Goal: Task Accomplishment & Management: Manage account settings

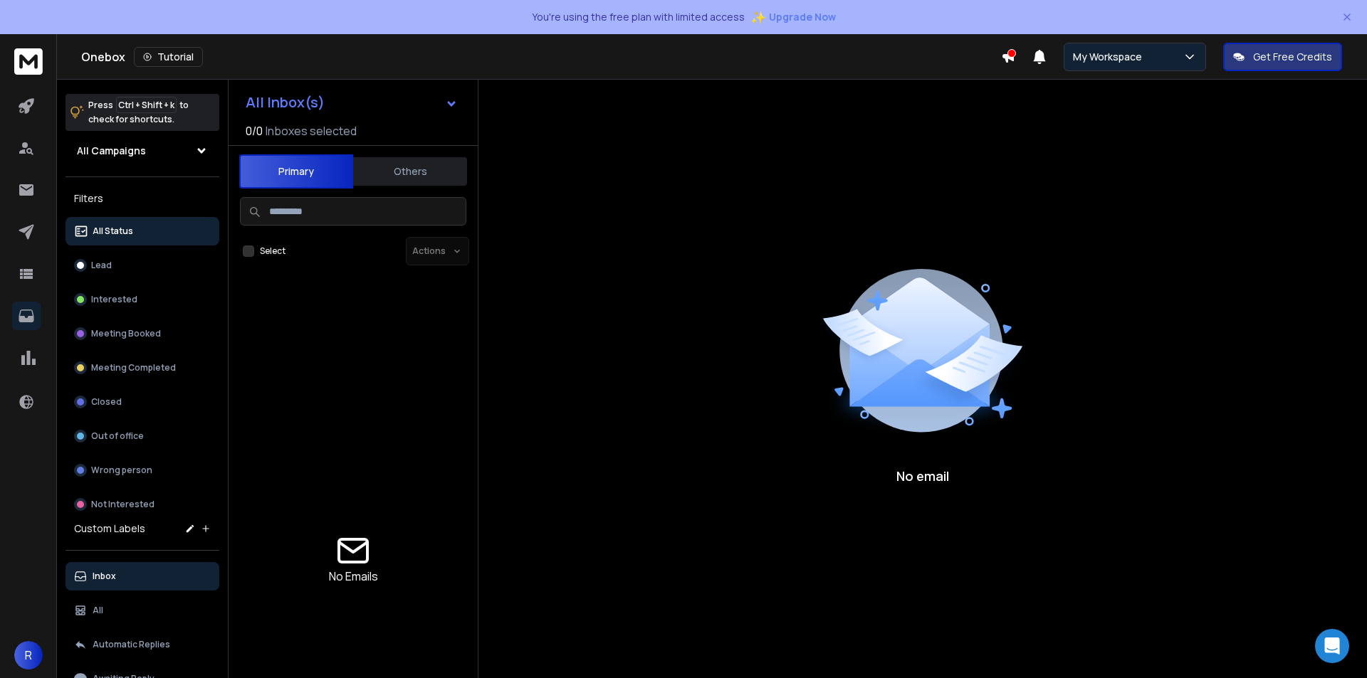
click at [1177, 61] on div "My Workspace" at bounding box center [1135, 57] width 124 height 14
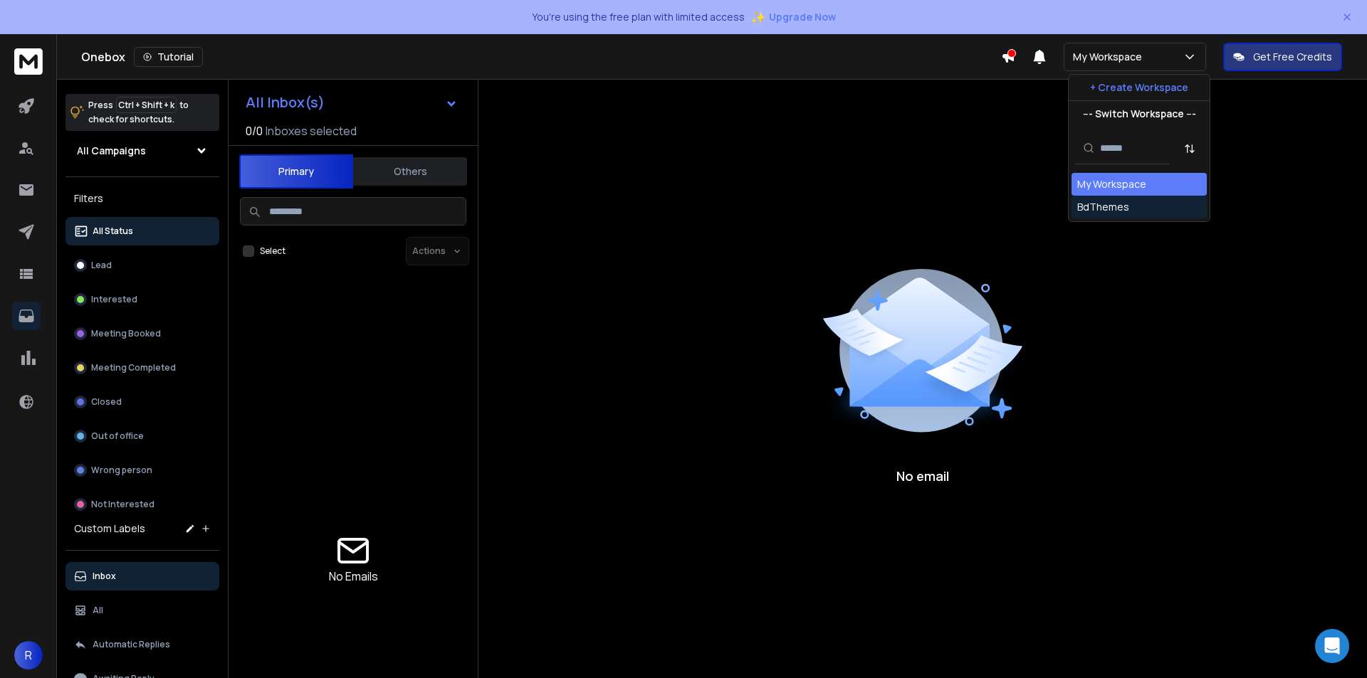
click at [1118, 207] on div "BdThemes" at bounding box center [1103, 207] width 52 height 14
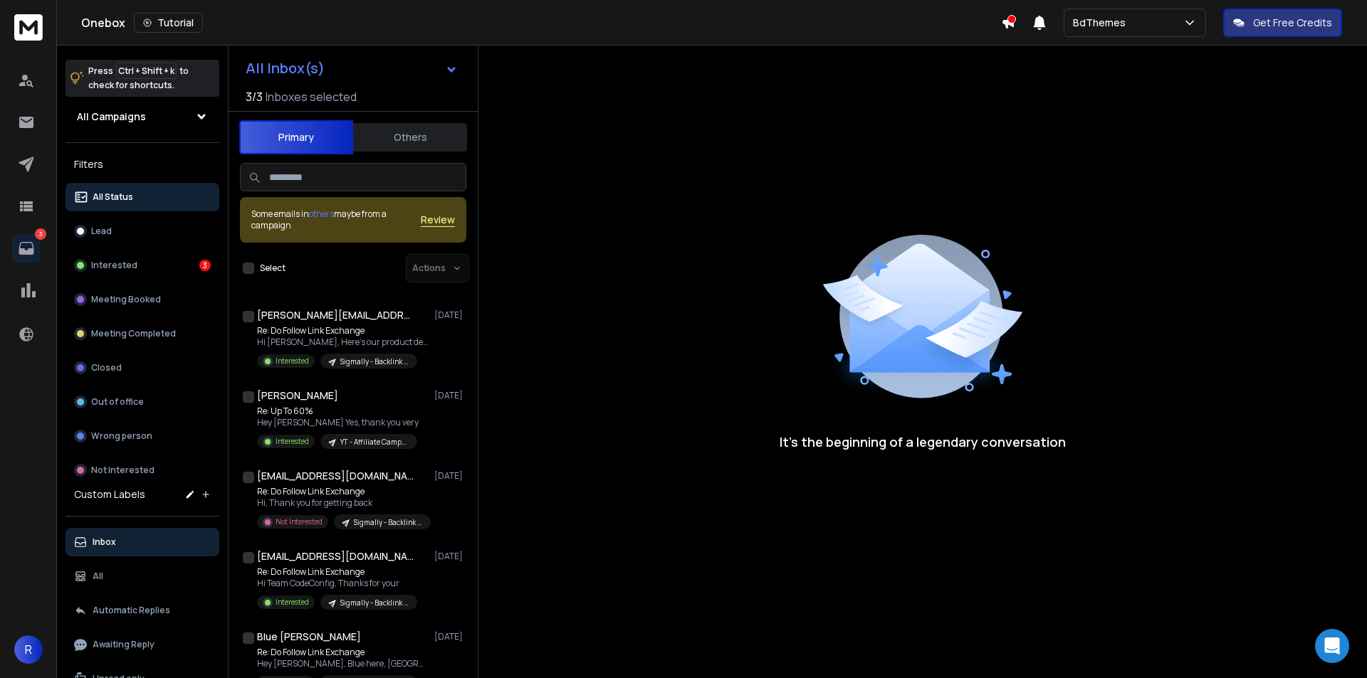
click at [678, 11] on div "Onebox Tutorial BdThemes Get Free Credits" at bounding box center [683, 23] width 1367 height 46
click at [661, 19] on div "Onebox Tutorial" at bounding box center [541, 23] width 920 height 20
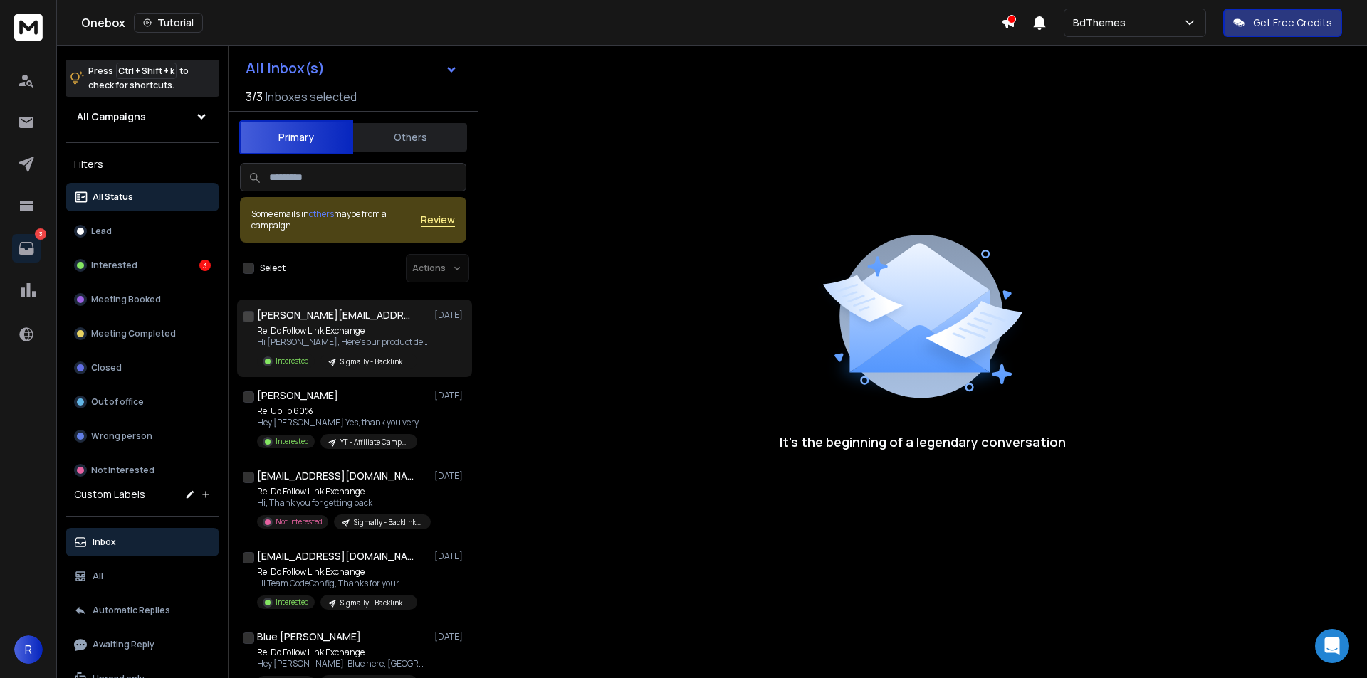
click at [325, 322] on div "leo@wordpress.build 14 Oct Re: Do Follow Link Exchange Hi Leo, Here’s our produ…" at bounding box center [361, 338] width 209 height 61
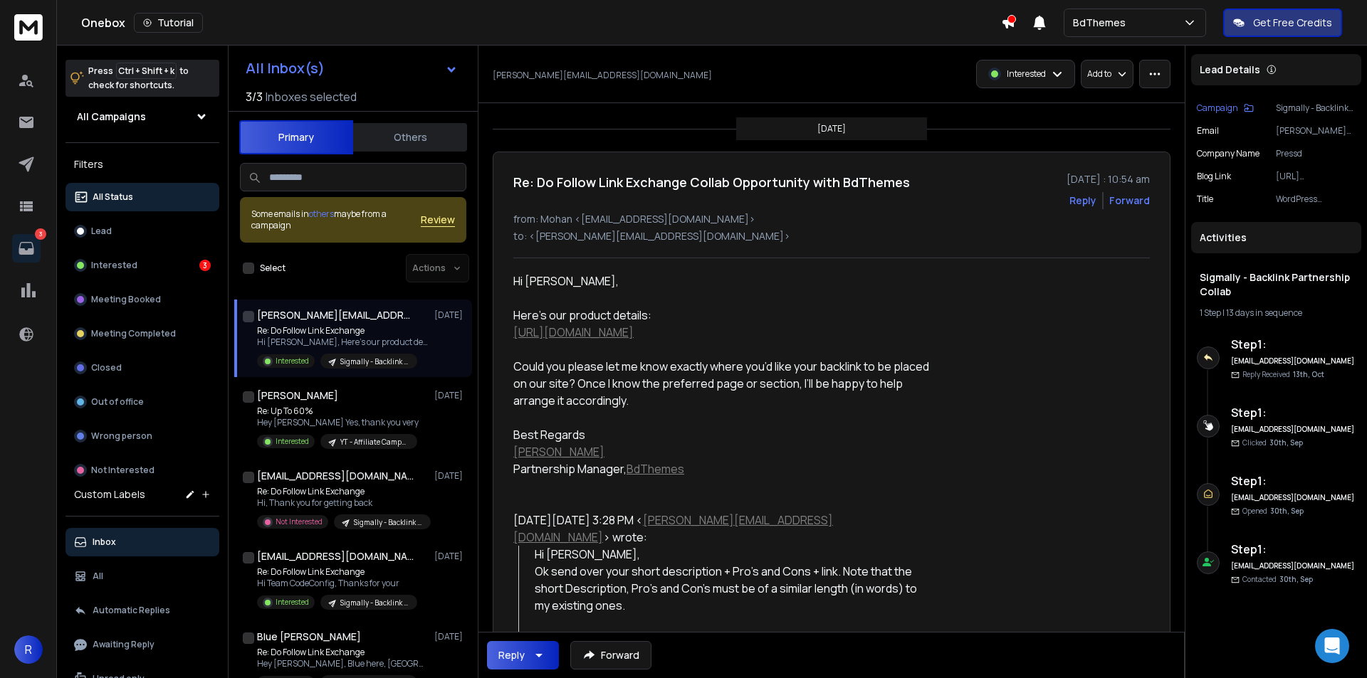
click at [1076, 199] on button "Reply" at bounding box center [1082, 201] width 27 height 14
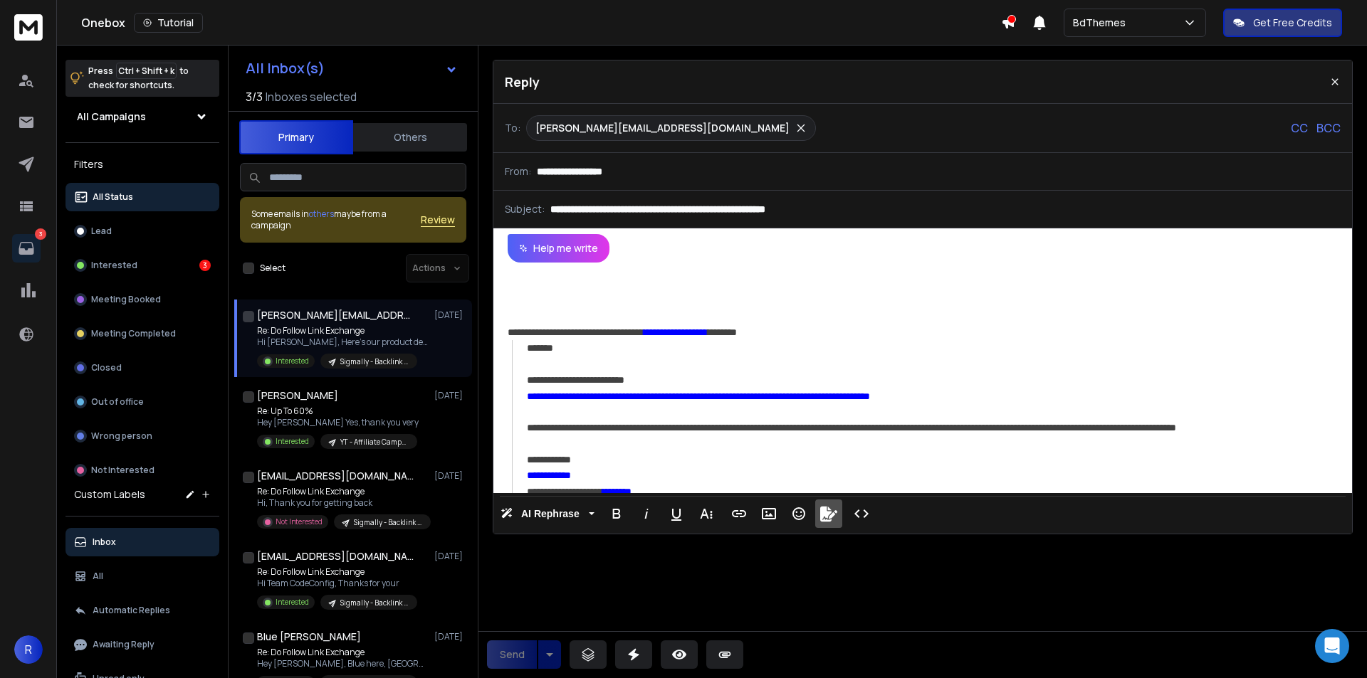
click at [827, 520] on icon "button" at bounding box center [828, 514] width 17 height 16
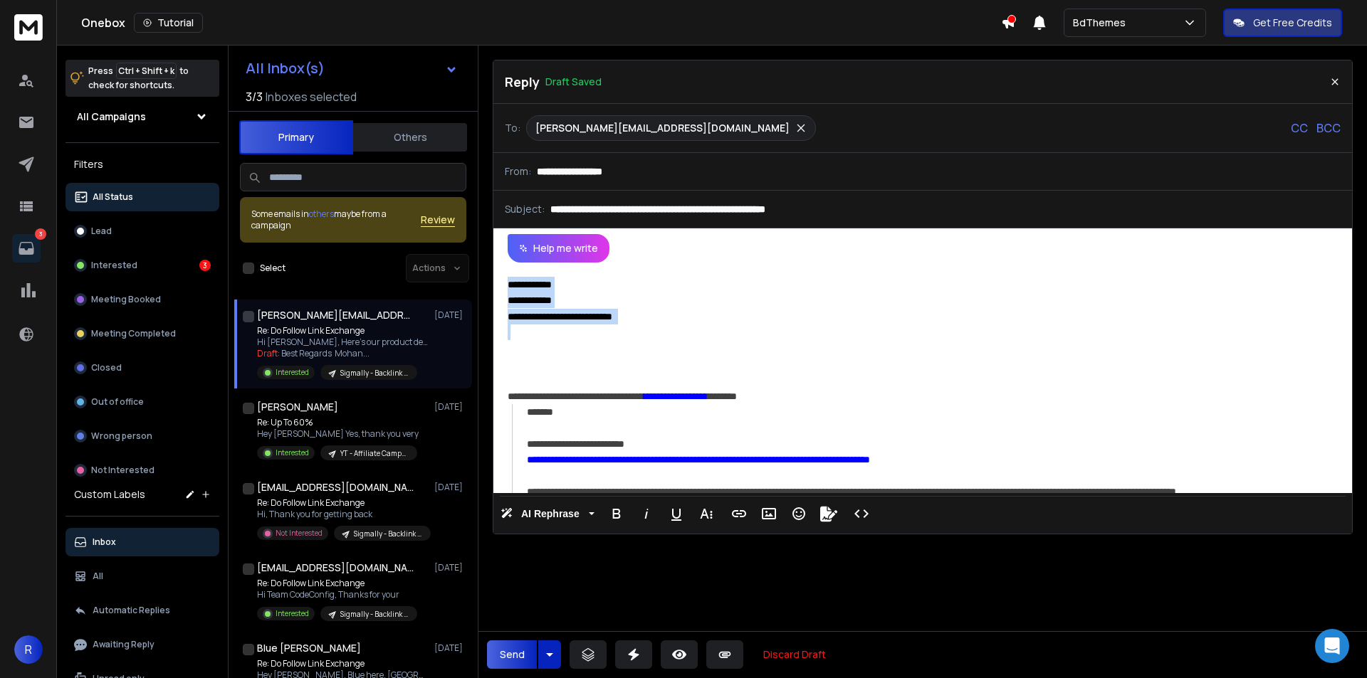
drag, startPoint x: 531, startPoint y: 331, endPoint x: 468, endPoint y: 277, distance: 82.8
click at [468, 277] on div "All Inbox(s) 3 / 3 Inboxes selected Primary Others Some emails in others maybe …" at bounding box center [797, 385] width 1139 height 678
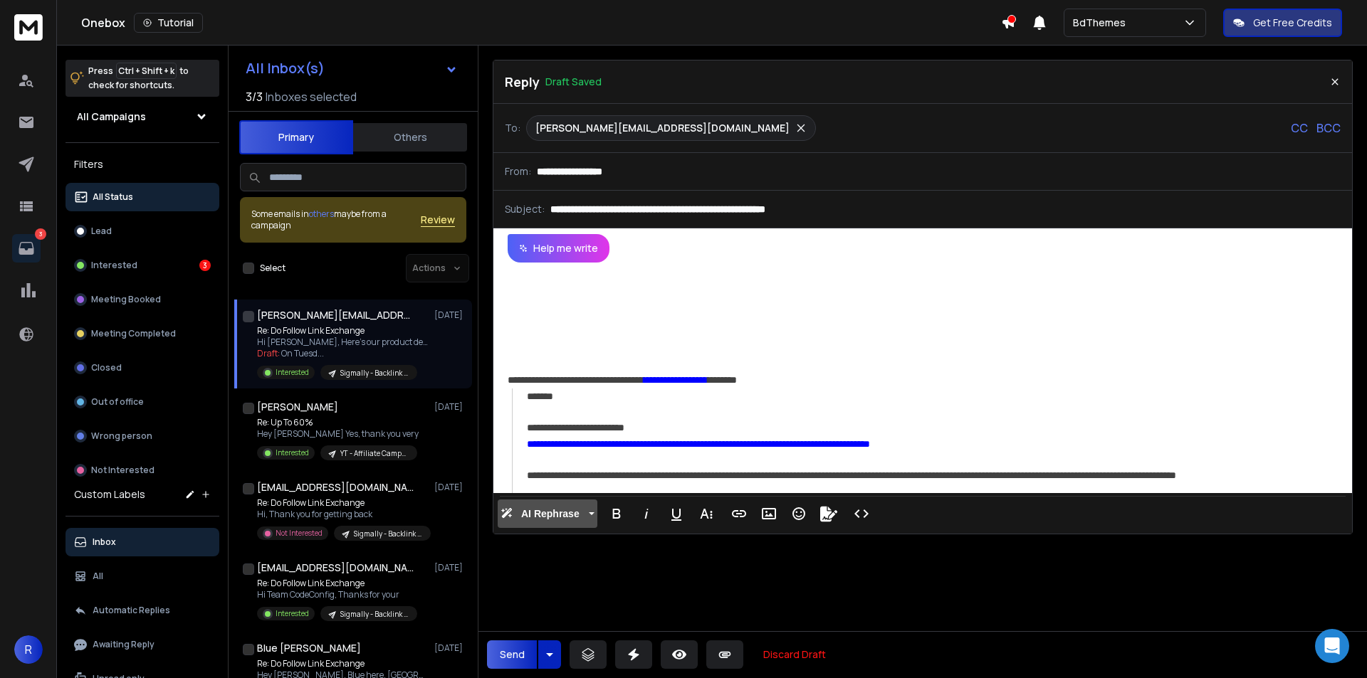
click at [583, 519] on button "AI Rephrase AI Rephrase" at bounding box center [548, 514] width 100 height 28
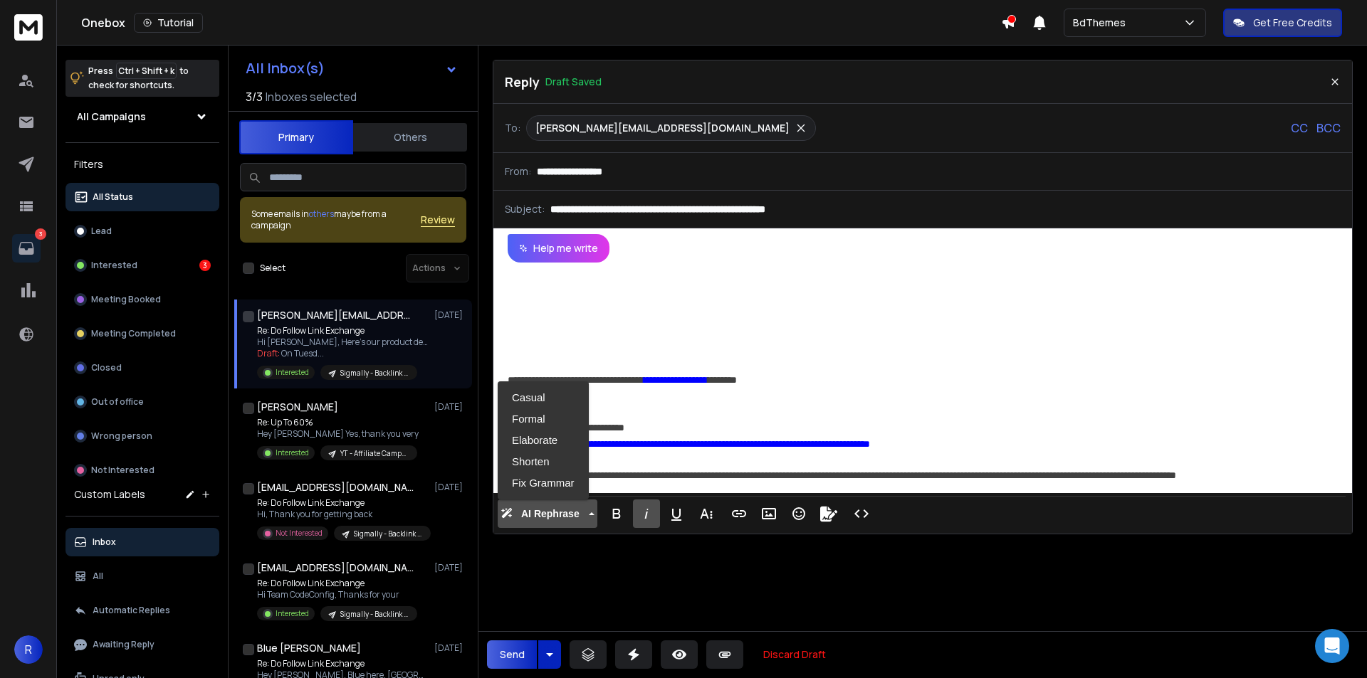
click at [644, 513] on icon "button" at bounding box center [646, 513] width 17 height 17
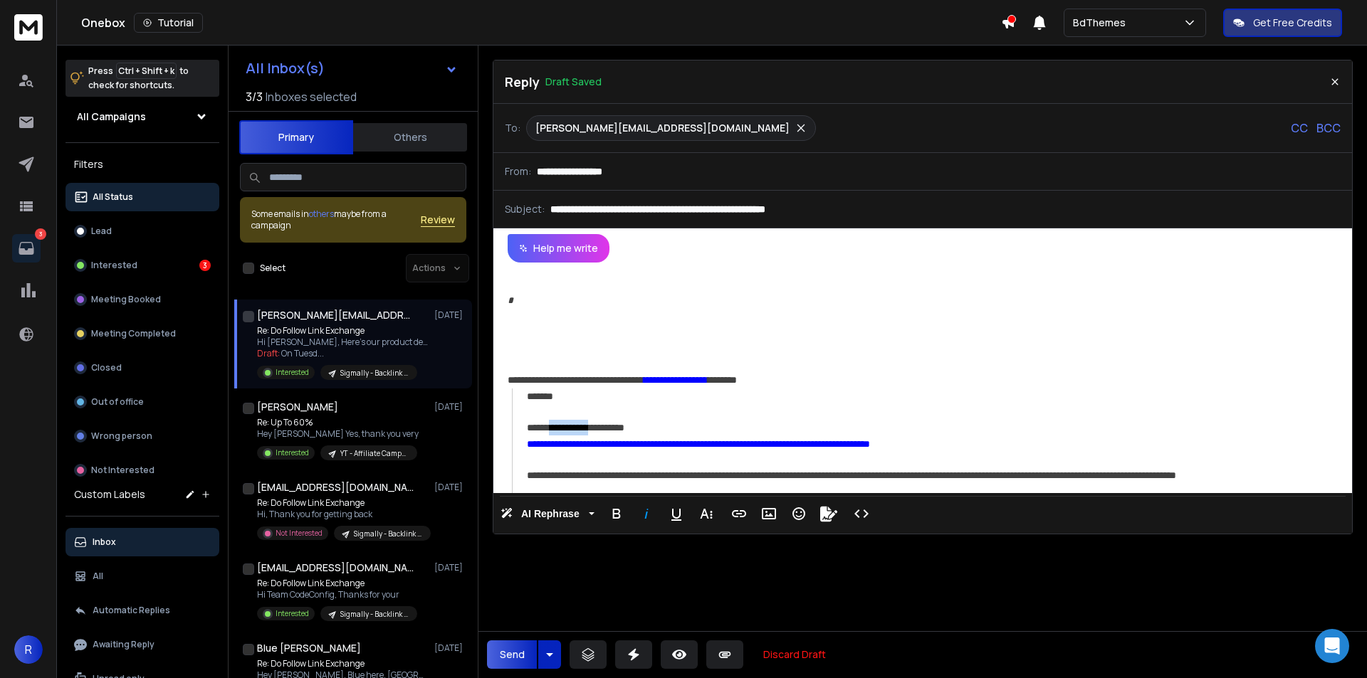
drag, startPoint x: 555, startPoint y: 426, endPoint x: 602, endPoint y: 433, distance: 48.2
click at [602, 433] on div "**********" at bounding box center [925, 436] width 797 height 32
click at [525, 290] on div at bounding box center [921, 285] width 826 height 16
click at [508, 272] on div "**********" at bounding box center [920, 378] width 854 height 231
click at [29, 154] on link at bounding box center [26, 164] width 28 height 28
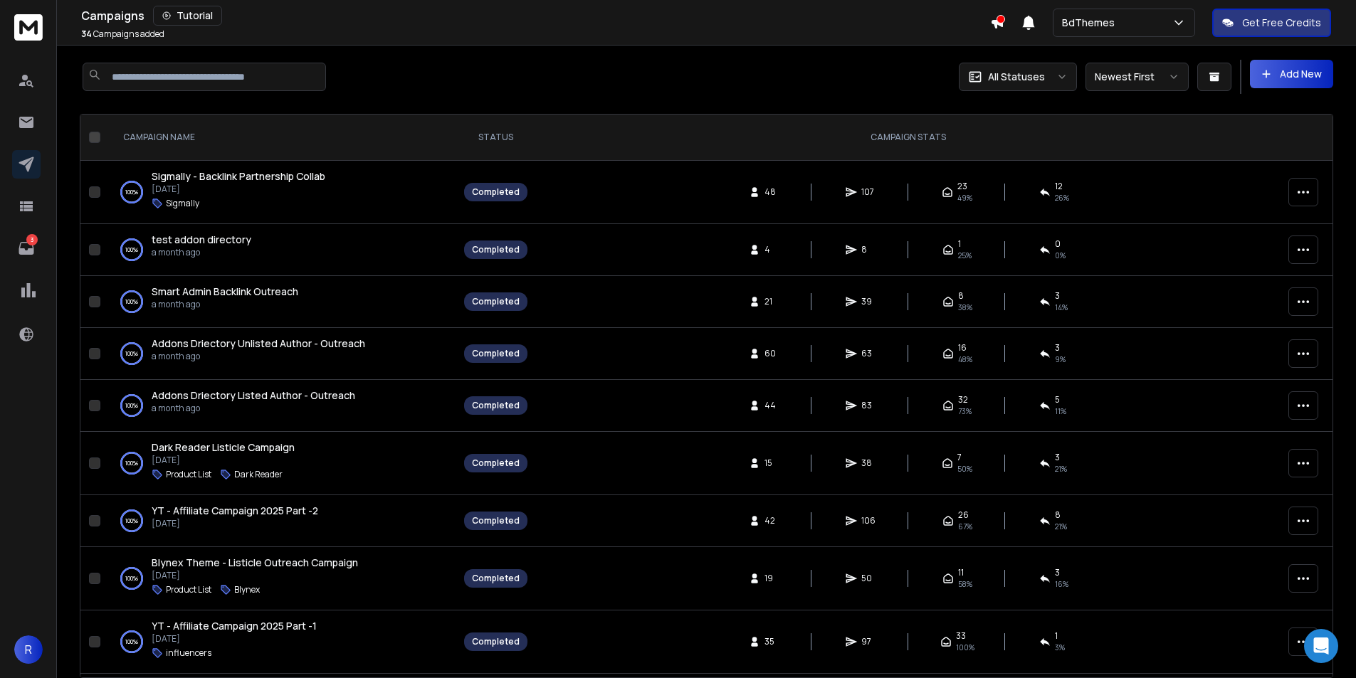
click at [251, 174] on span "Sigmally - Backlink Partnership Collab" at bounding box center [239, 176] width 174 height 14
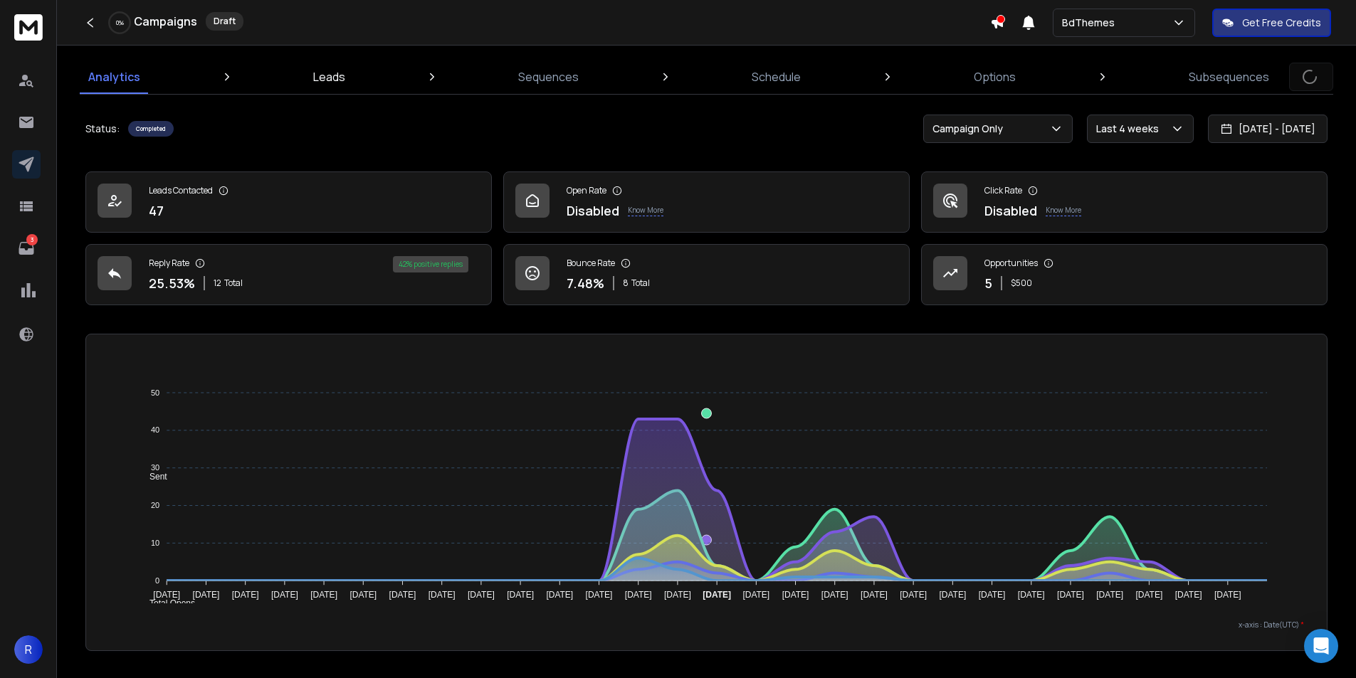
click at [320, 84] on p "Leads" at bounding box center [329, 76] width 32 height 17
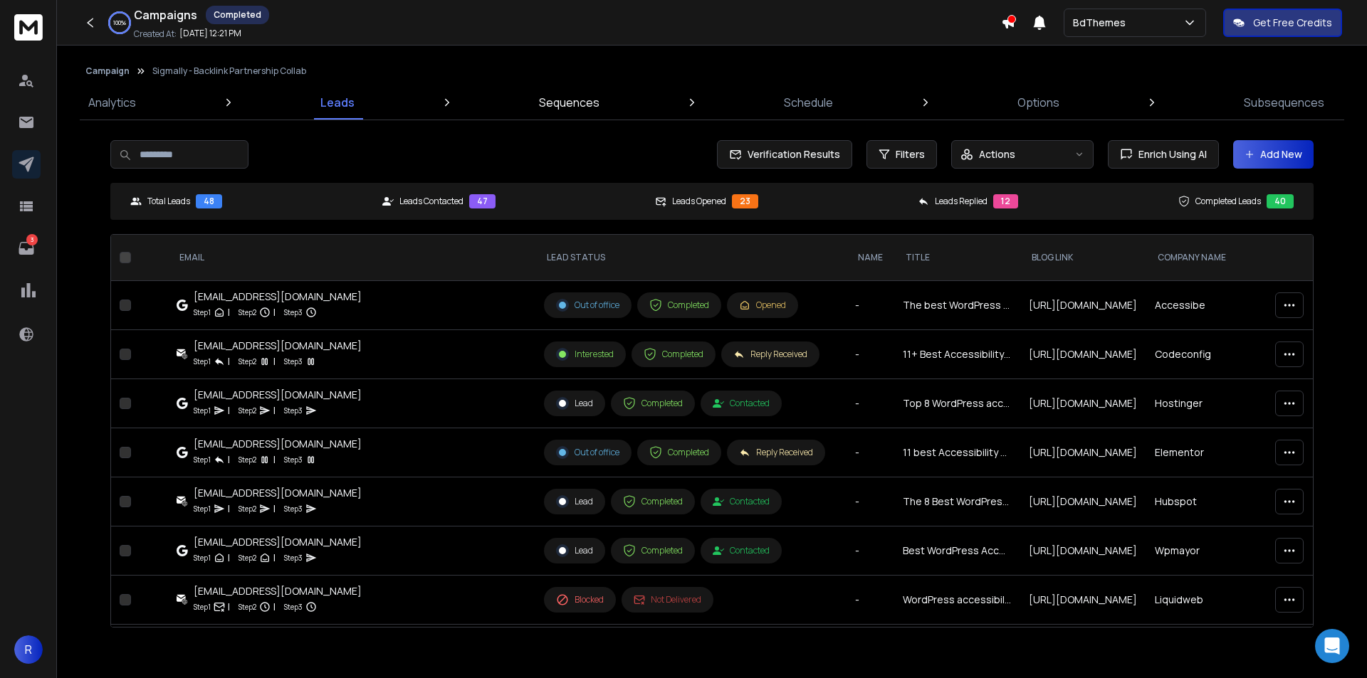
click at [557, 100] on p "Sequences" at bounding box center [569, 102] width 61 height 17
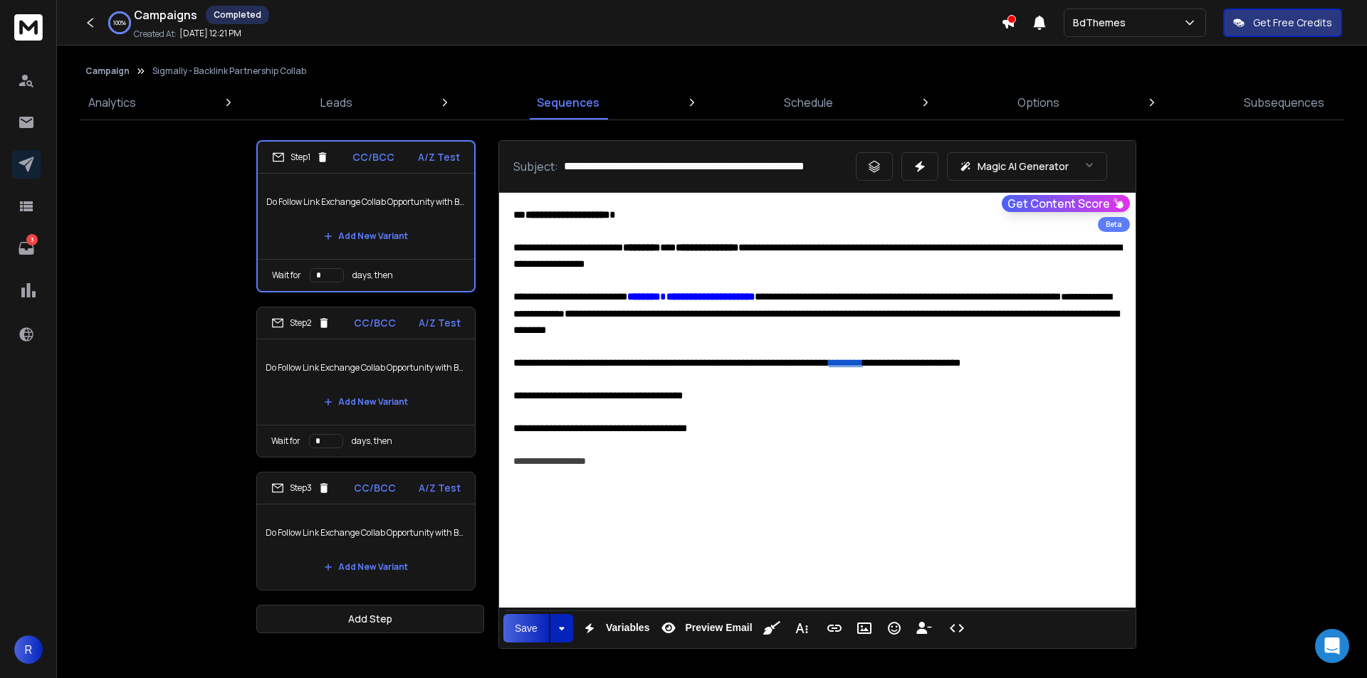
click at [633, 398] on span "**********" at bounding box center [597, 396] width 169 height 10
click at [330, 103] on p "Leads" at bounding box center [336, 102] width 32 height 17
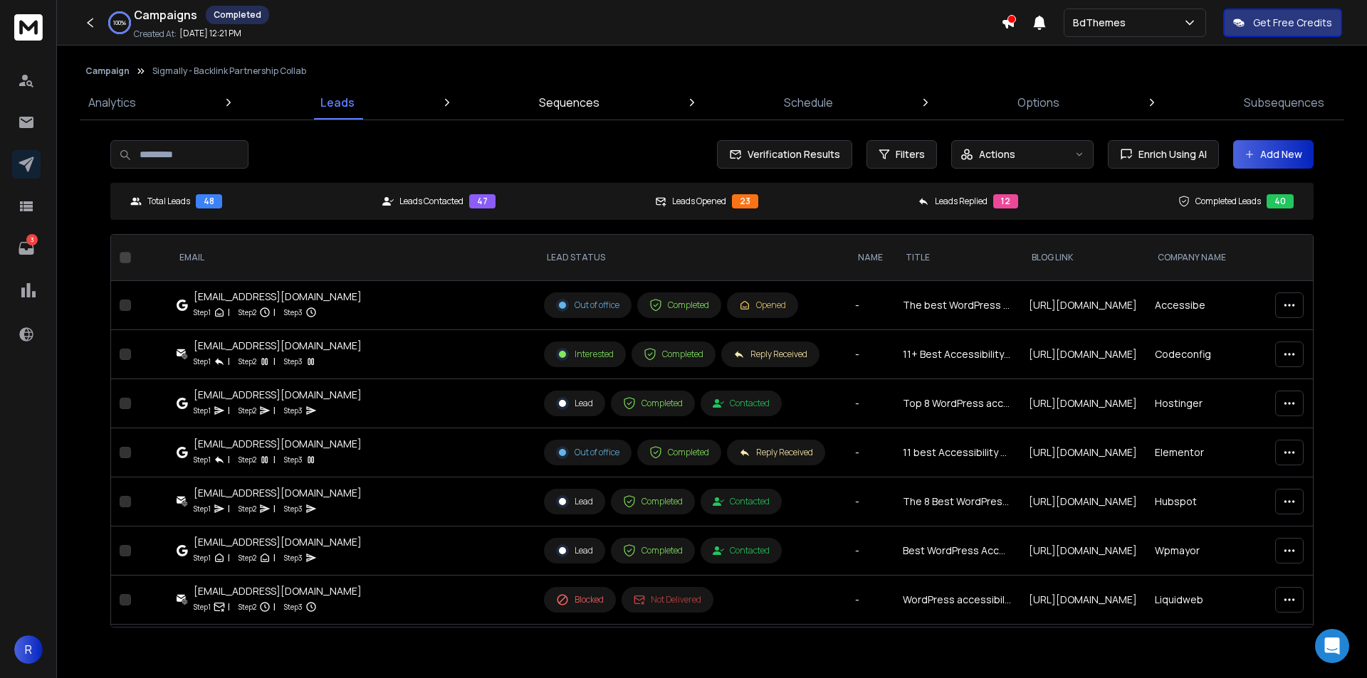
click at [557, 107] on p "Sequences" at bounding box center [569, 102] width 61 height 17
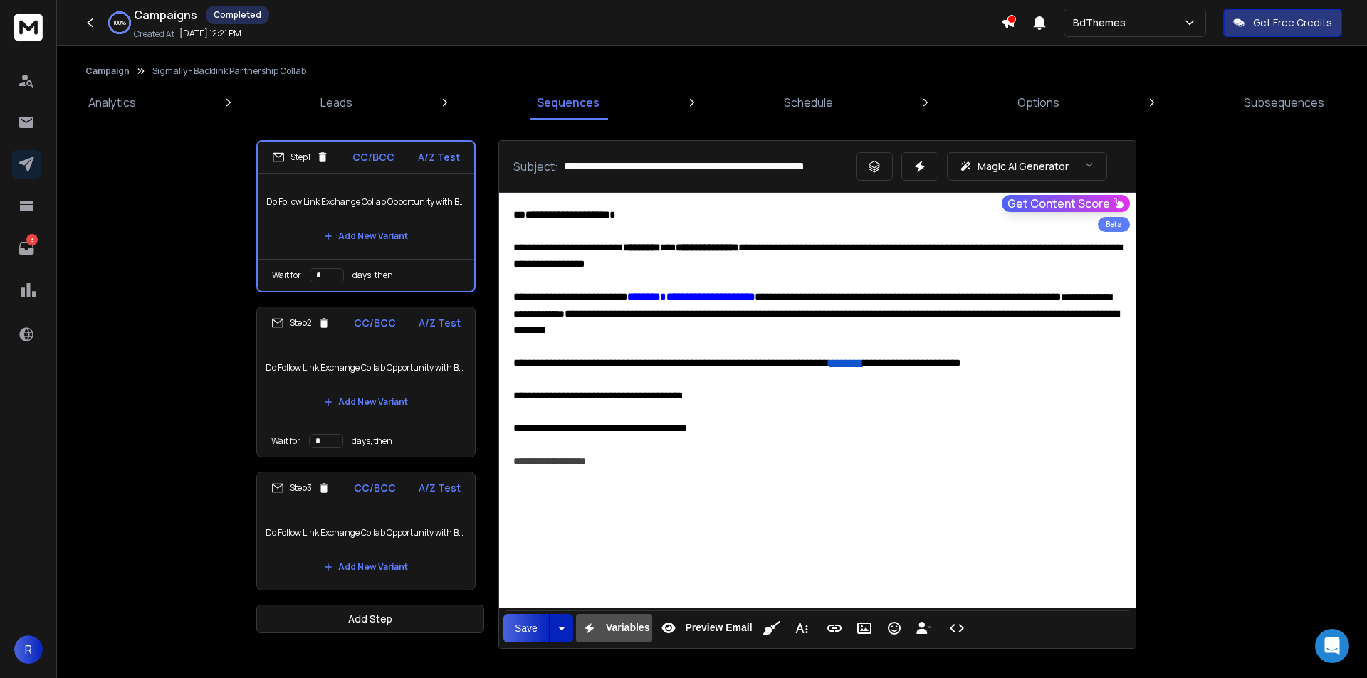
click at [634, 627] on span "Variables" at bounding box center [628, 628] width 50 height 12
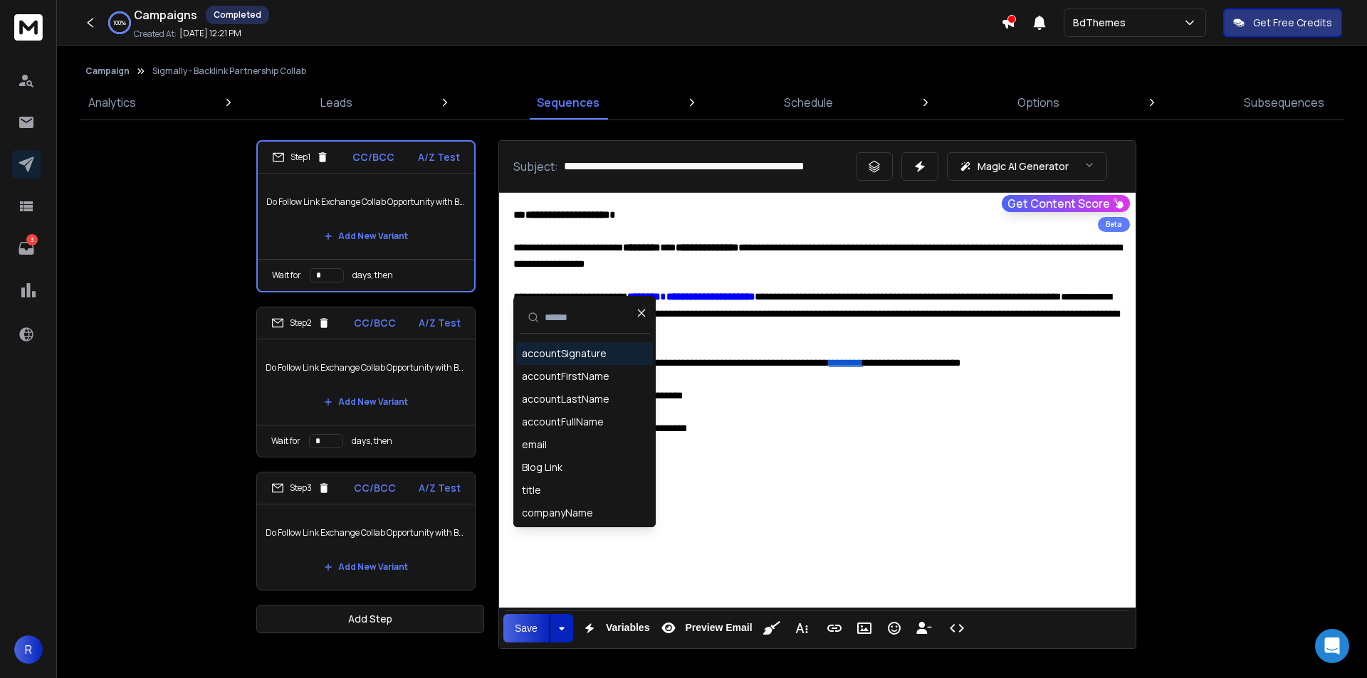
click at [856, 268] on div "**********" at bounding box center [817, 256] width 608 height 33
click at [861, 294] on span "**********" at bounding box center [908, 297] width 306 height 10
click at [774, 409] on div "**********" at bounding box center [817, 322] width 608 height 230
click at [644, 313] on icon at bounding box center [641, 313] width 11 height 11
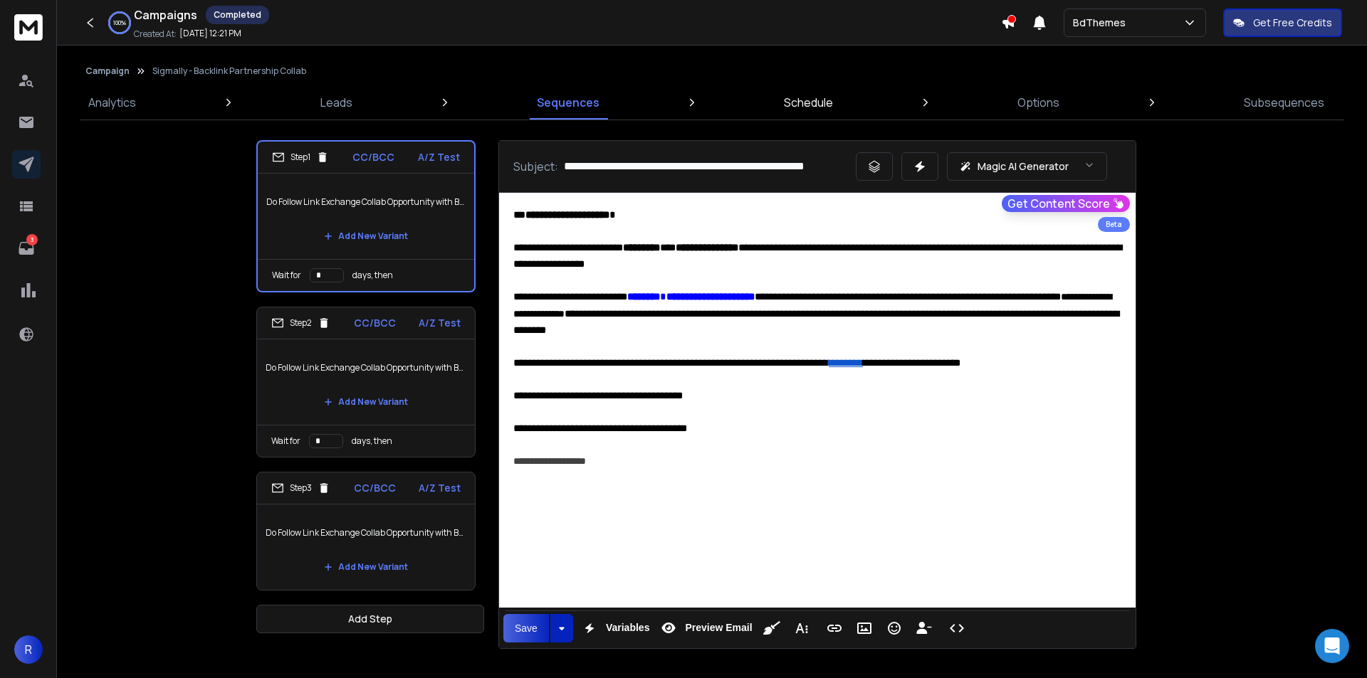
click at [802, 104] on p "Schedule" at bounding box center [808, 102] width 49 height 17
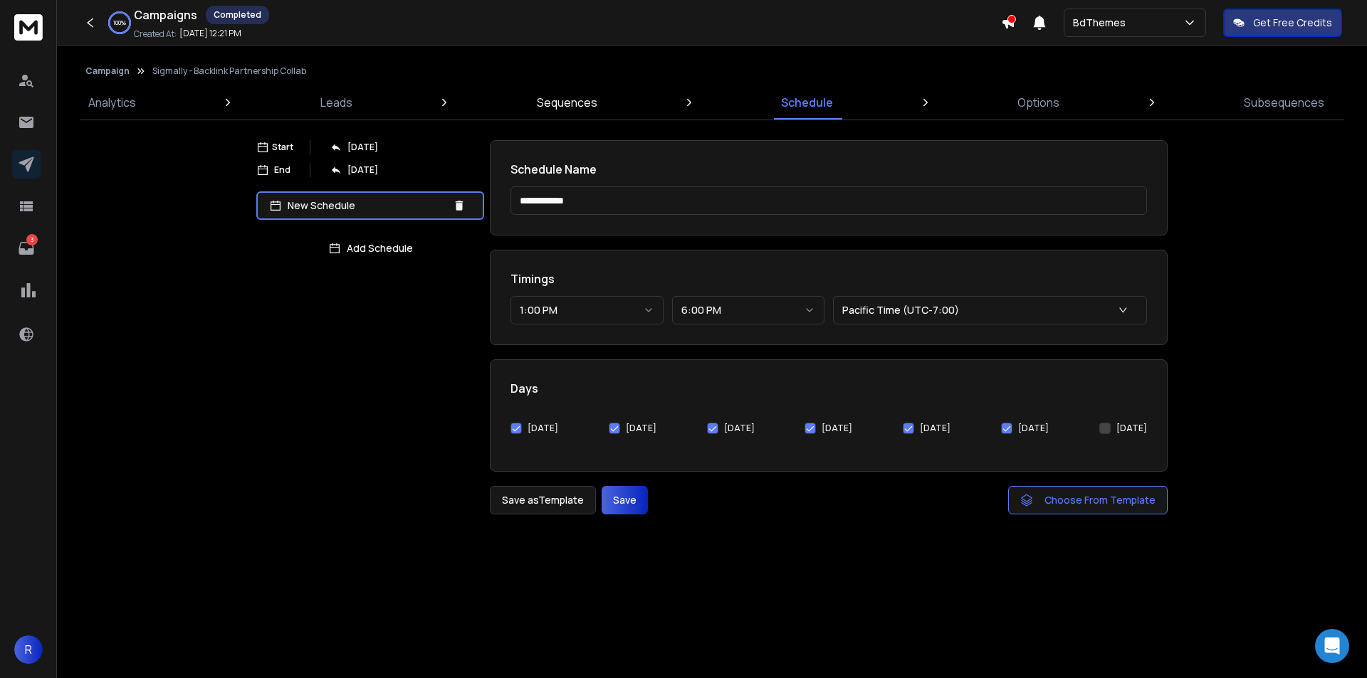
click at [569, 110] on p "Sequences" at bounding box center [567, 102] width 61 height 17
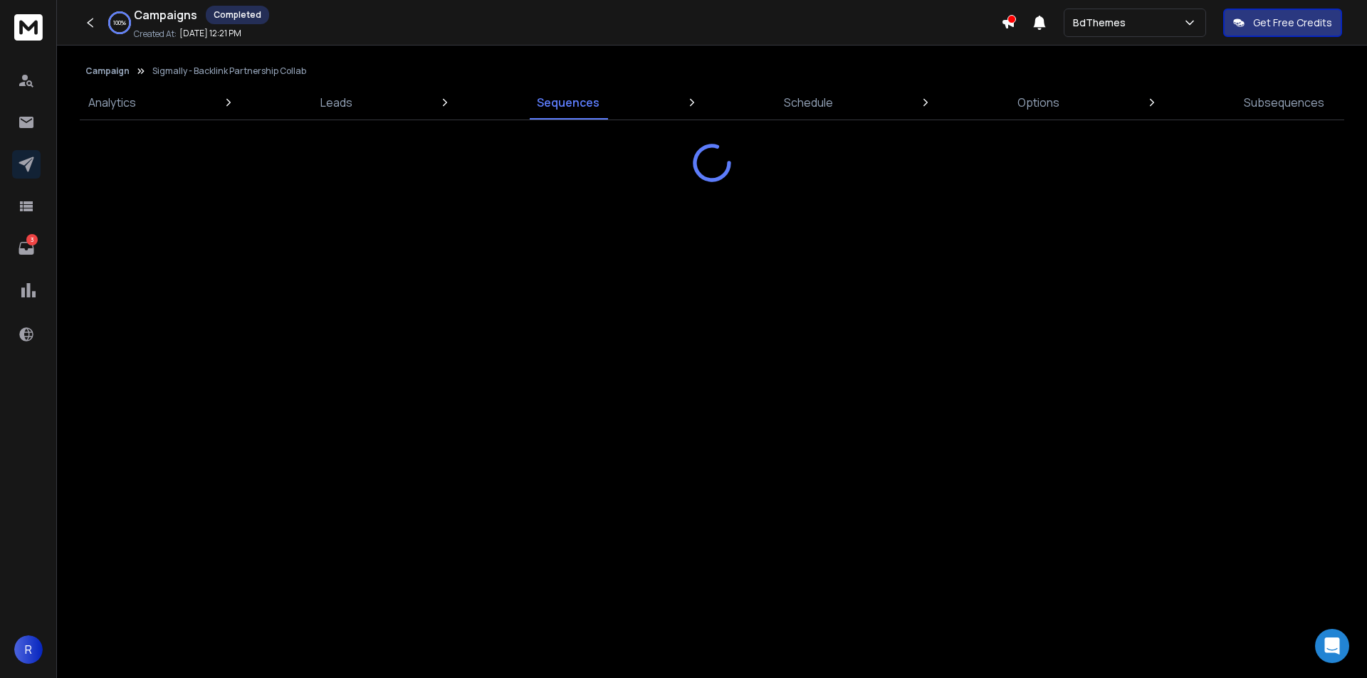
click at [564, 103] on p "Sequences" at bounding box center [568, 102] width 63 height 17
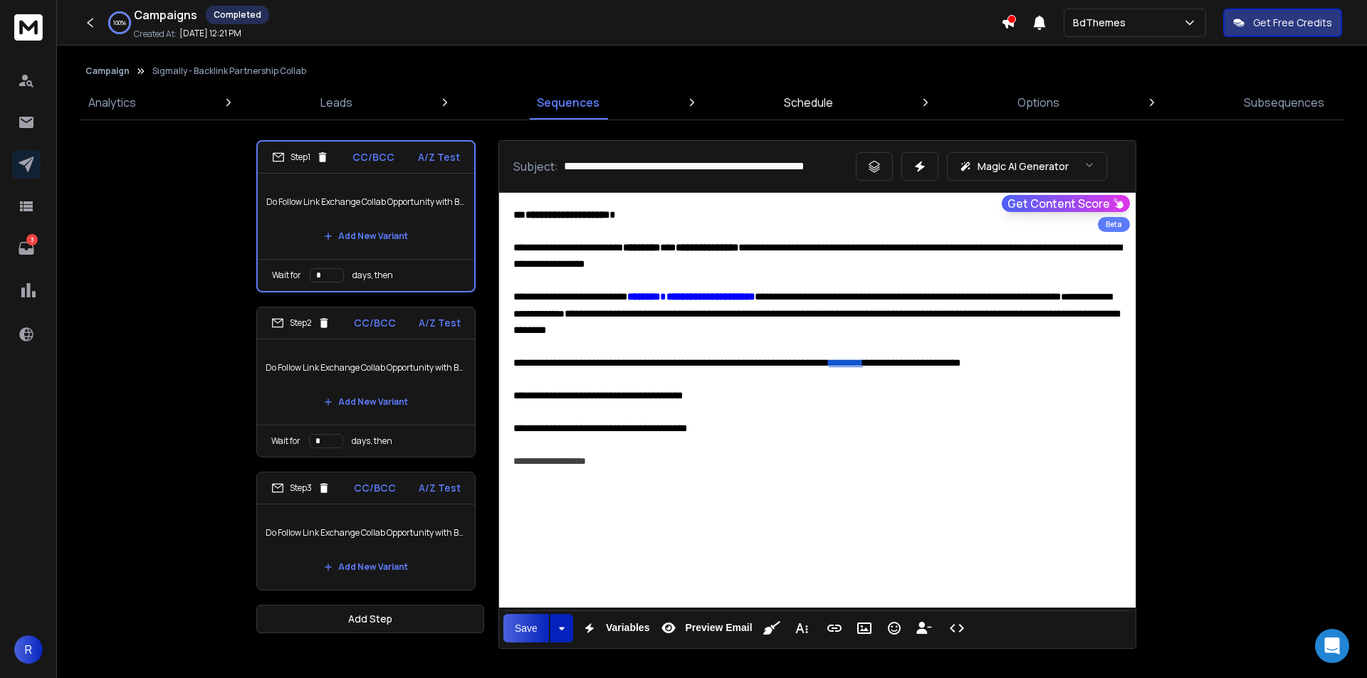
click at [794, 99] on p "Schedule" at bounding box center [808, 102] width 49 height 17
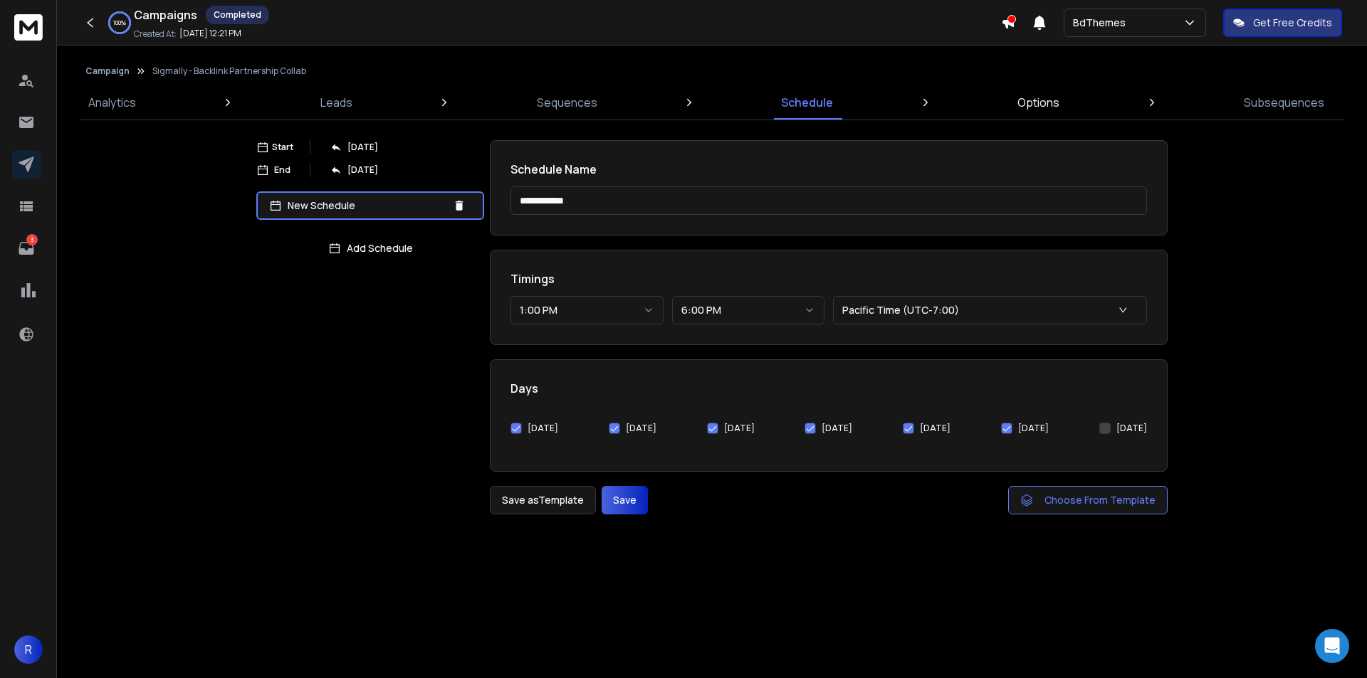
click at [1044, 90] on link "Options" at bounding box center [1038, 102] width 59 height 34
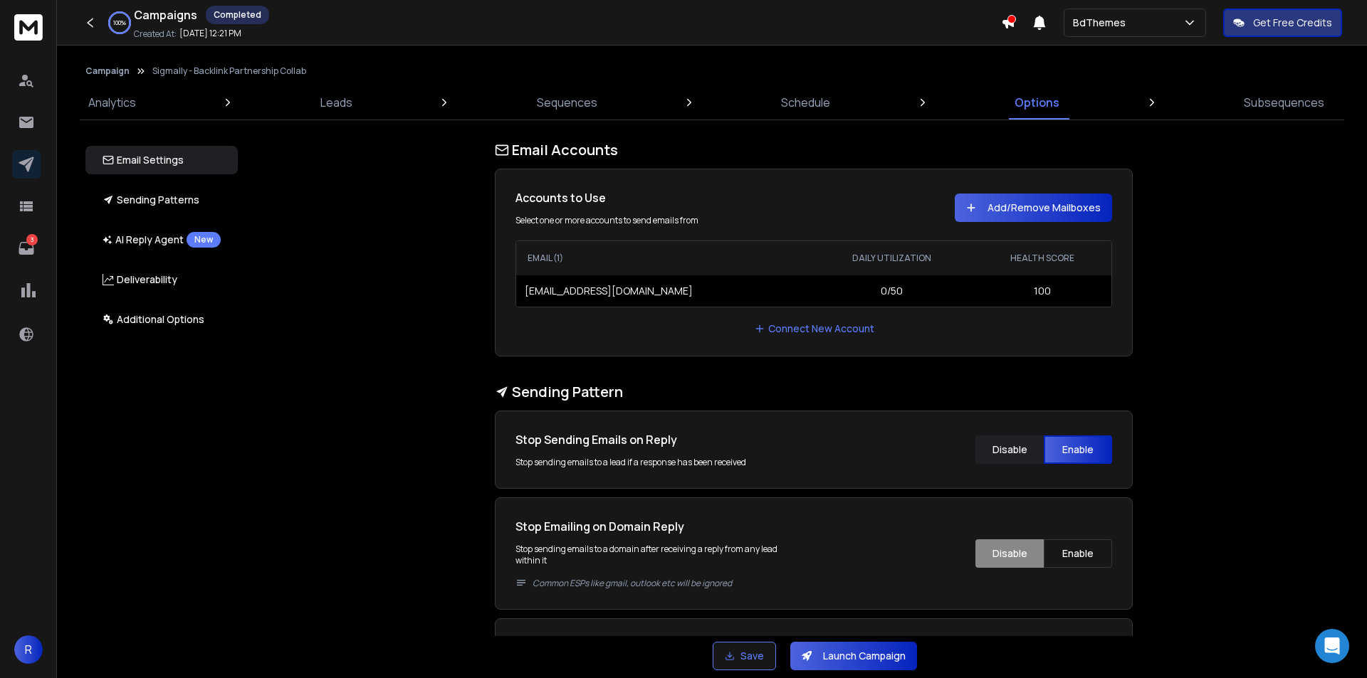
click at [998, 212] on button "Add/Remove Mailboxes" at bounding box center [1033, 208] width 157 height 28
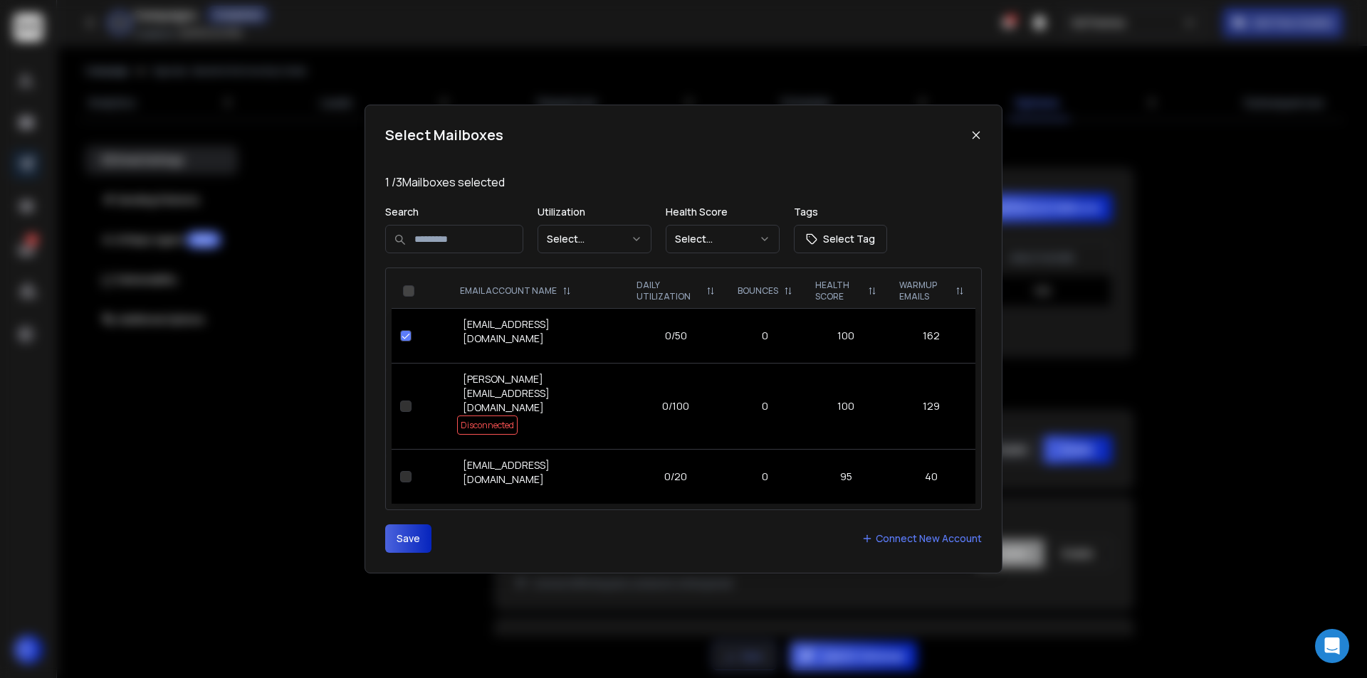
click at [972, 141] on icon at bounding box center [975, 135] width 11 height 11
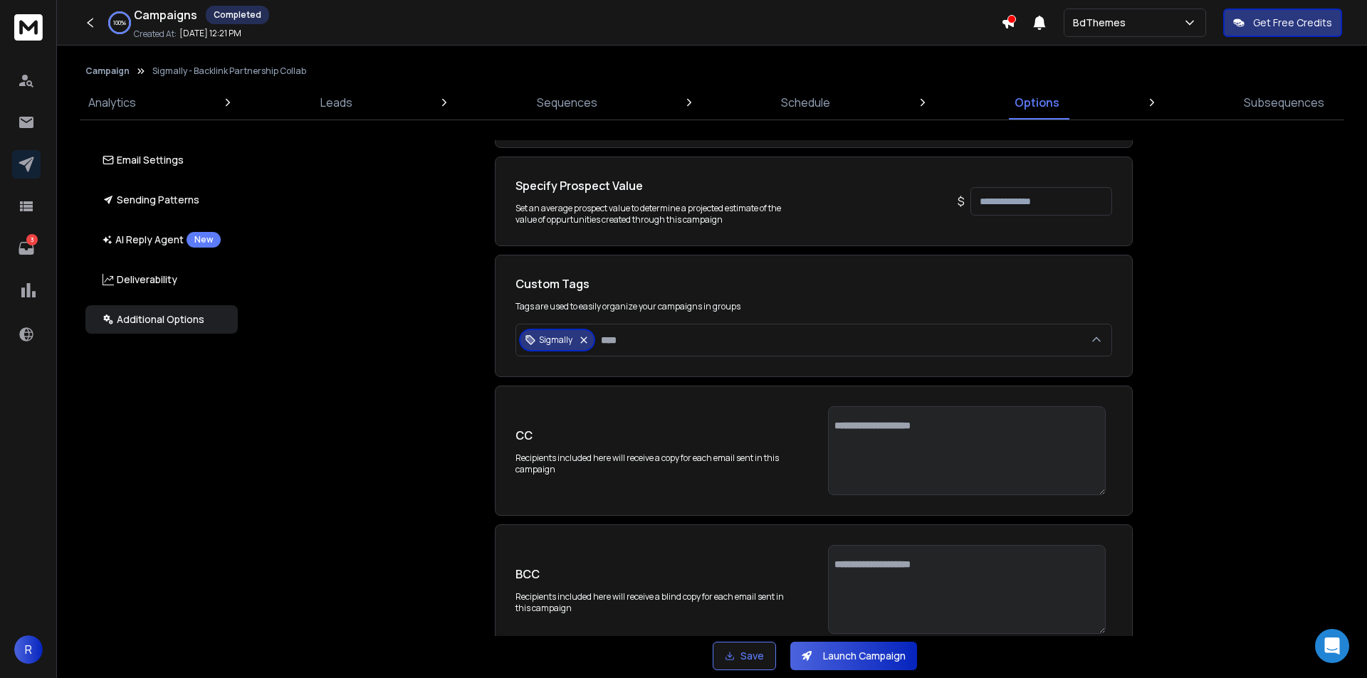
scroll to position [2661, 0]
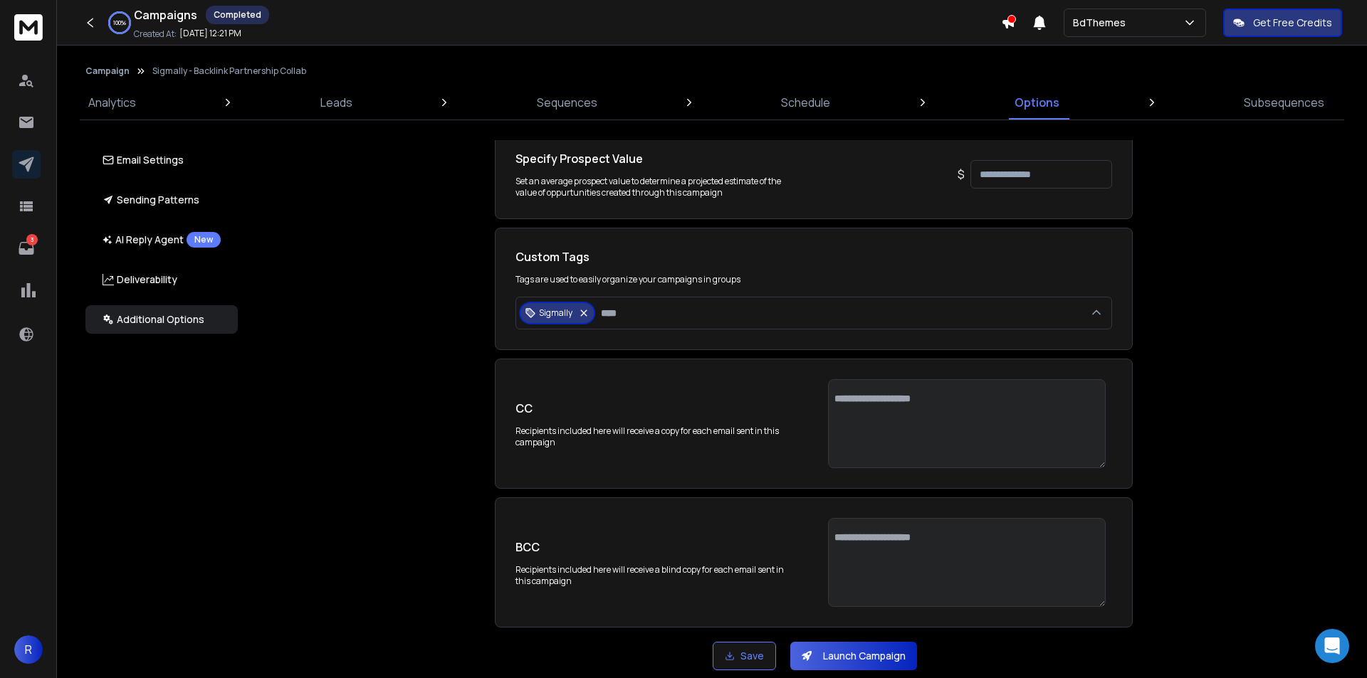
click at [630, 315] on input at bounding box center [650, 313] width 111 height 26
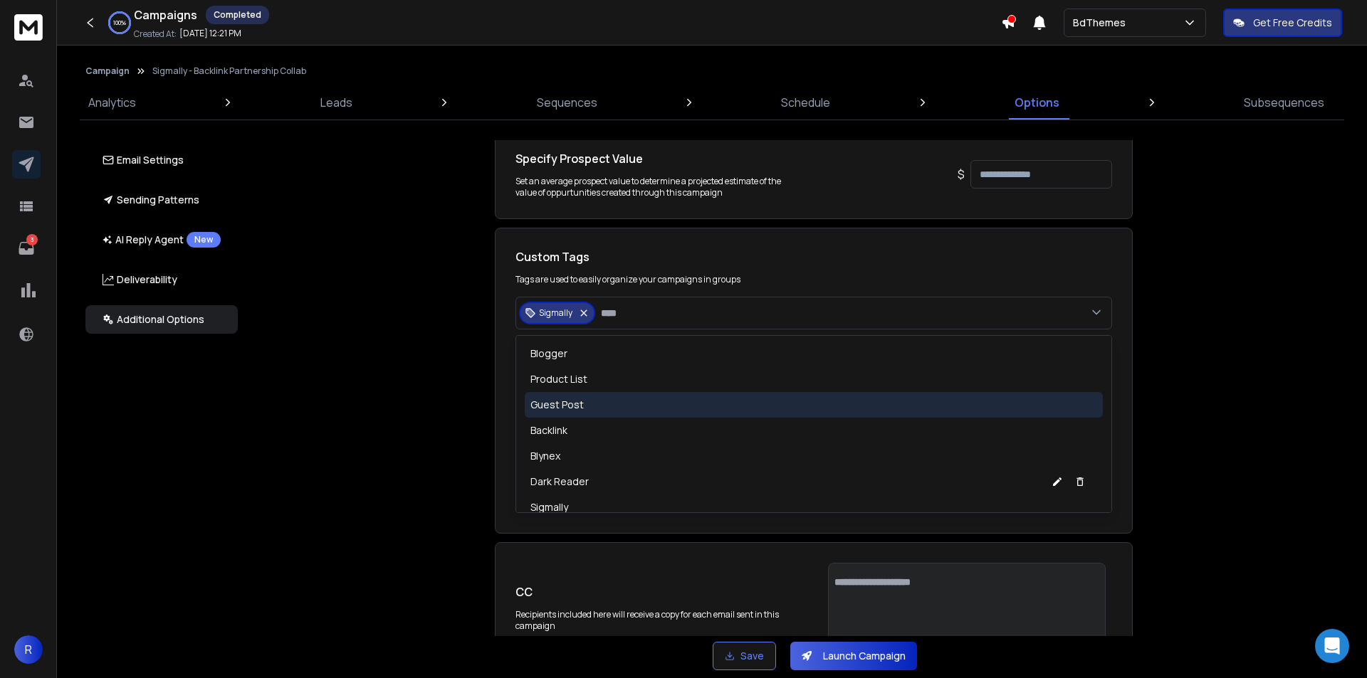
scroll to position [0, 0]
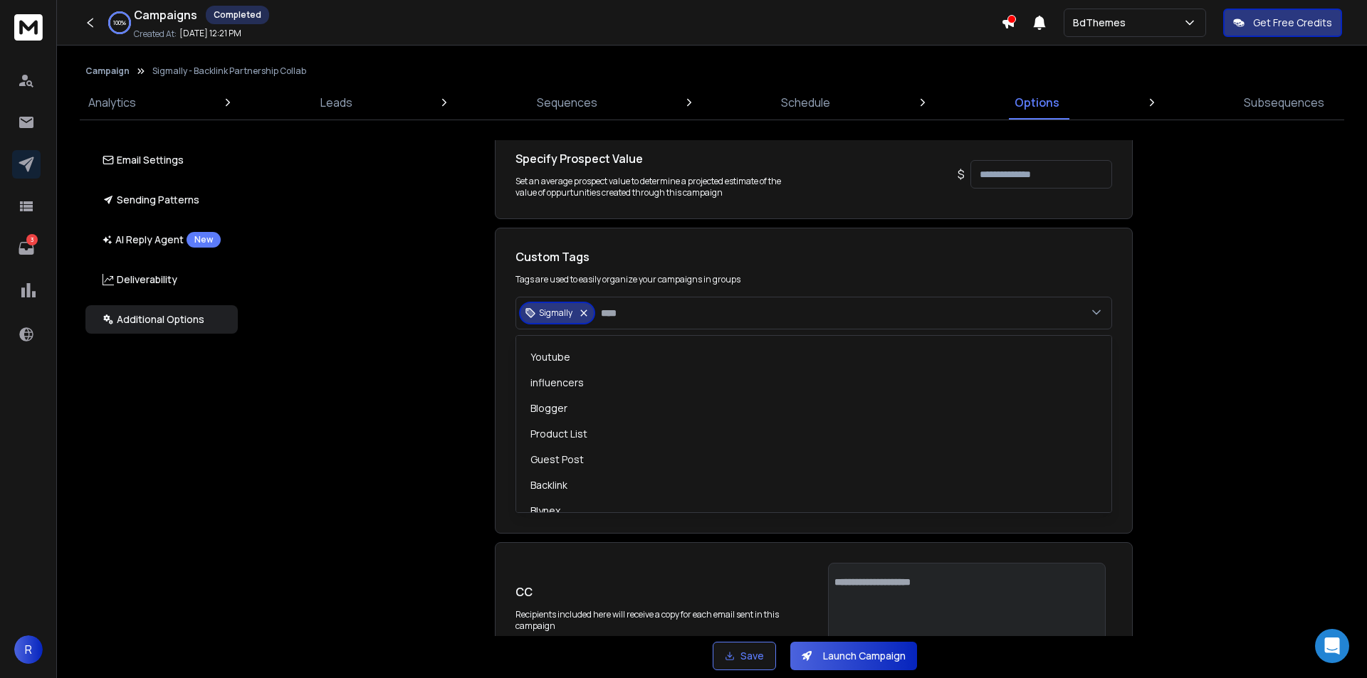
click at [376, 397] on div "Email Accounts Accounts to Use Select one or more accounts to send emails from …" at bounding box center [822, 388] width 1123 height 496
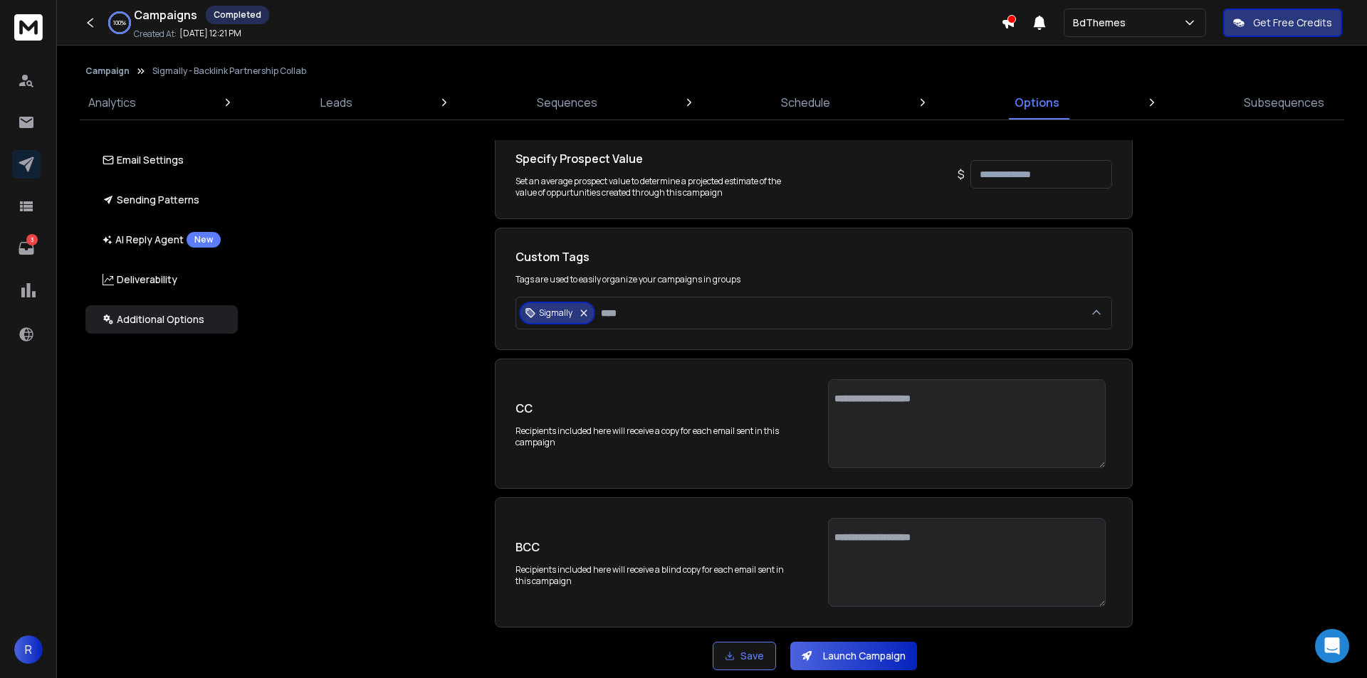
click at [858, 398] on input at bounding box center [884, 399] width 100 height 26
click at [850, 398] on input at bounding box center [884, 399] width 100 height 26
click at [1005, 384] on div at bounding box center [967, 423] width 278 height 89
click at [972, 552] on div at bounding box center [967, 562] width 278 height 89
click at [23, 244] on icon at bounding box center [26, 248] width 17 height 17
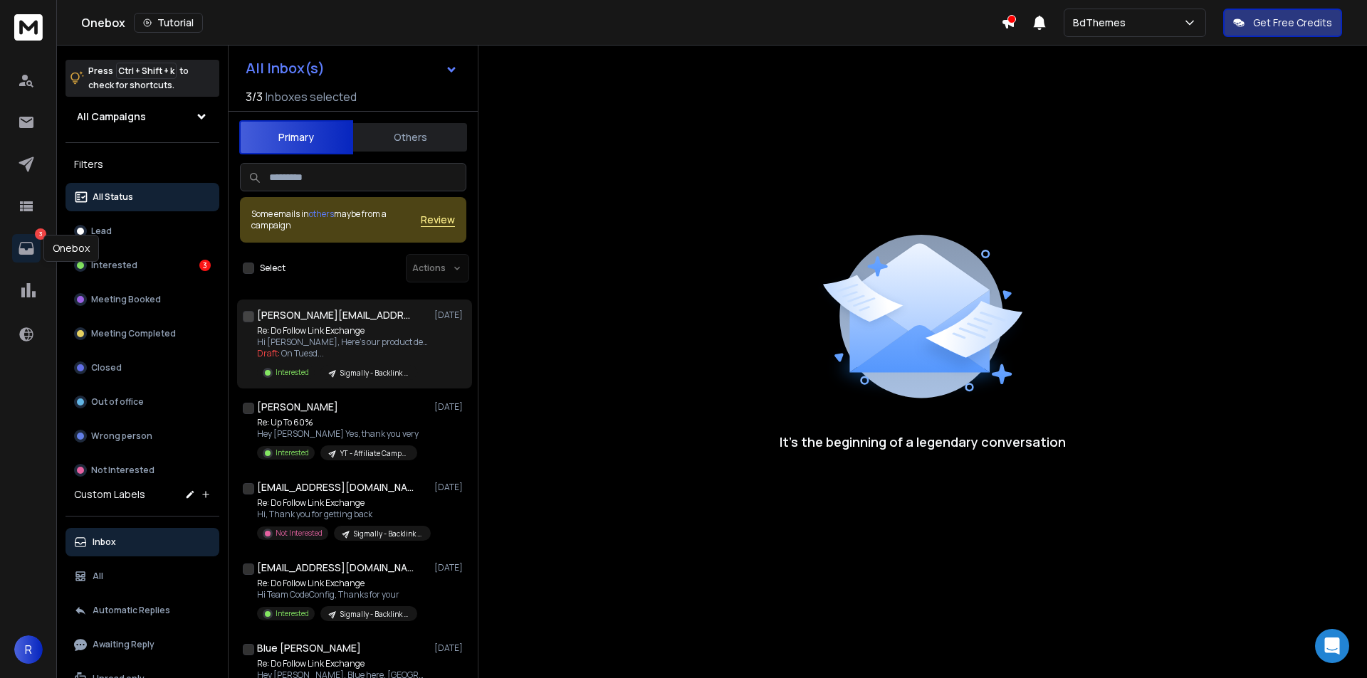
click at [355, 345] on p "Hi [PERSON_NAME], Here’s our product details: [URL][DOMAIN_NAME] [[URL][DOMAIN_…" at bounding box center [342, 342] width 171 height 11
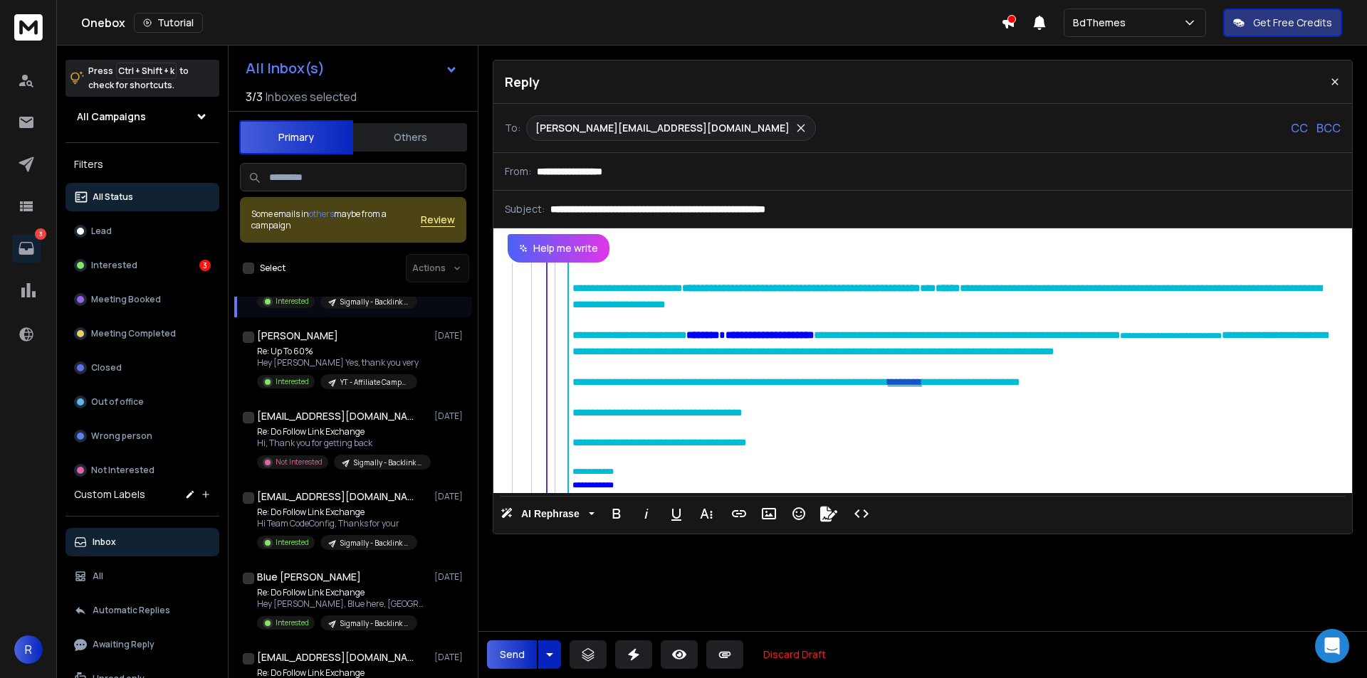
scroll to position [1139, 0]
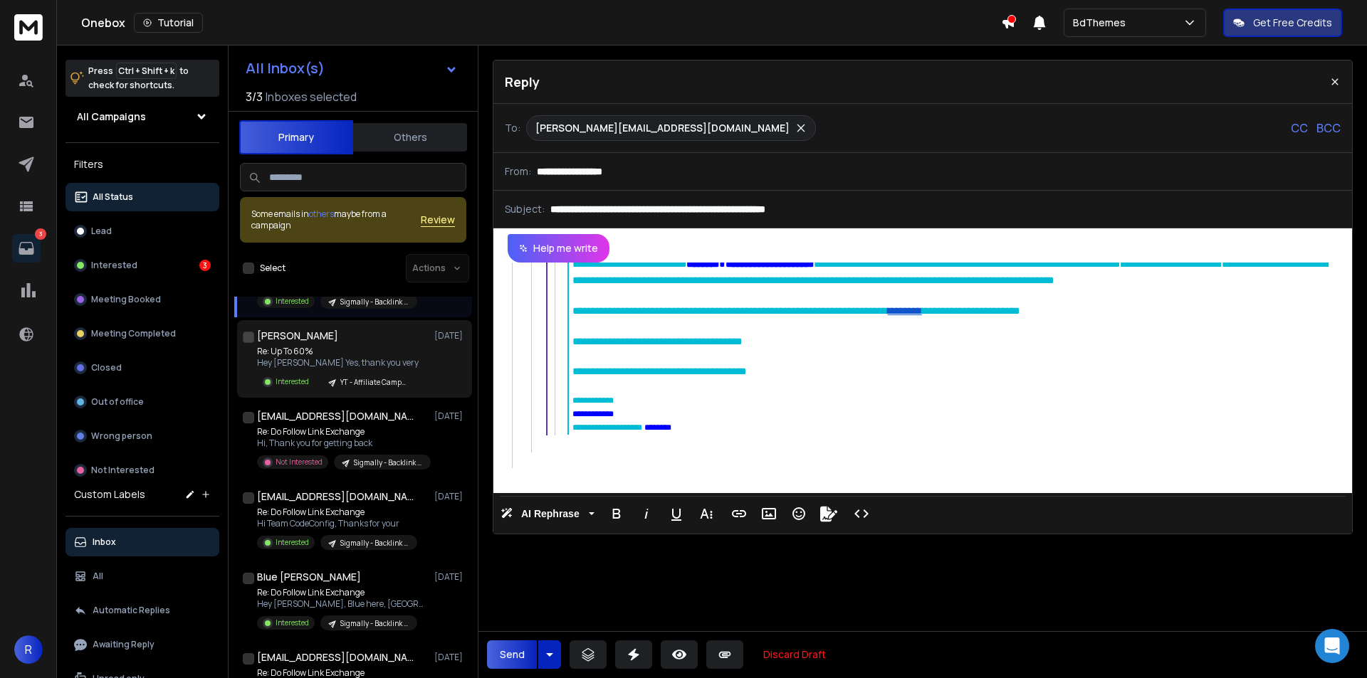
click at [298, 335] on h1 "[PERSON_NAME]" at bounding box center [297, 336] width 81 height 14
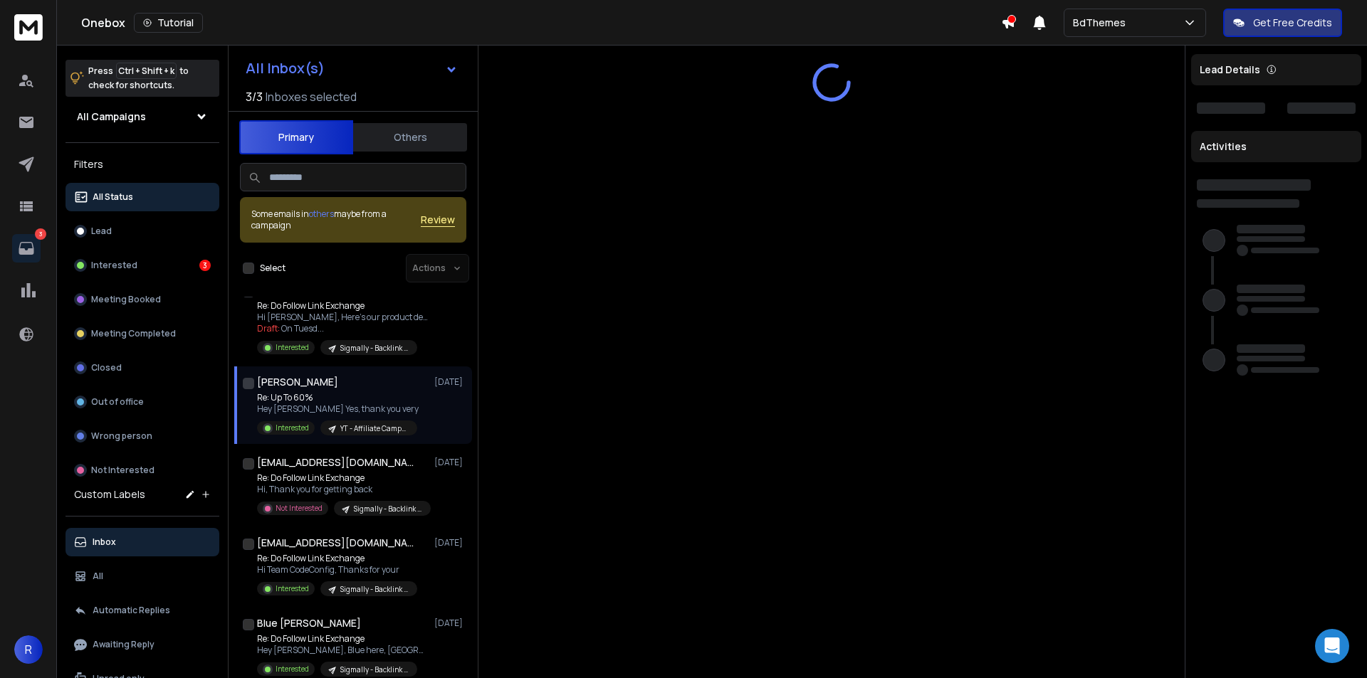
scroll to position [0, 0]
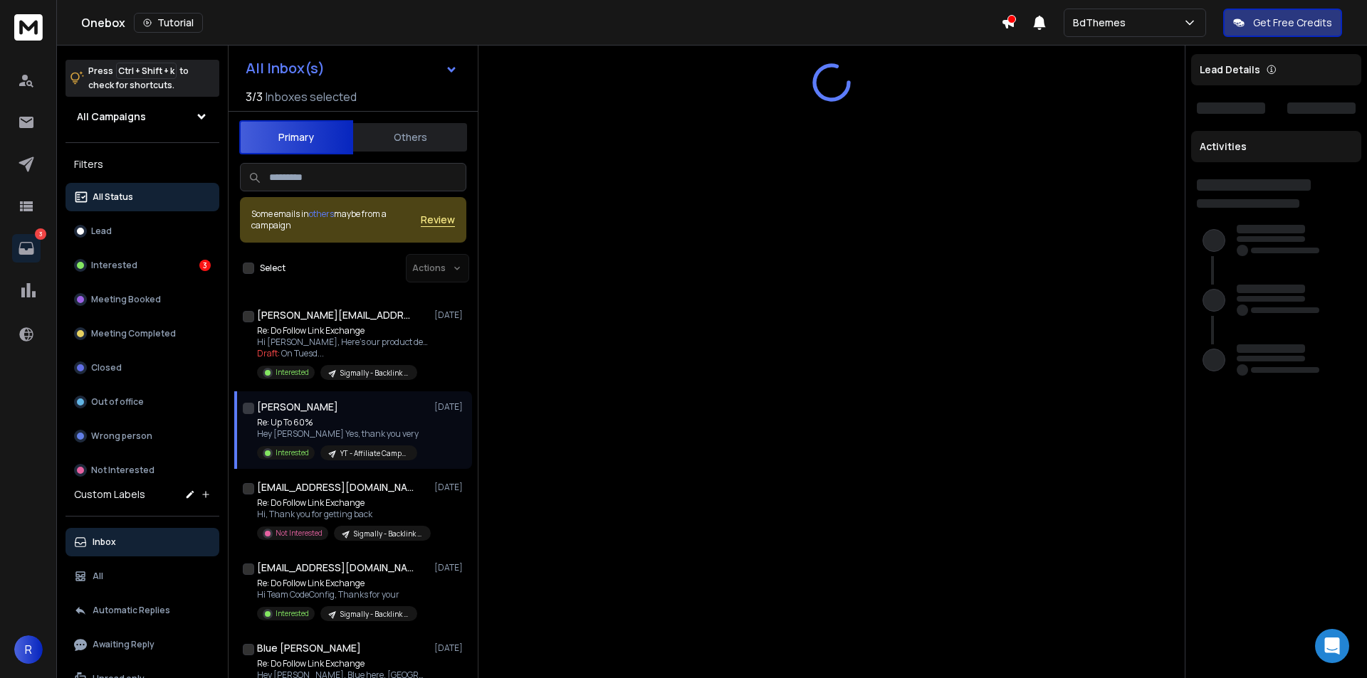
click at [368, 430] on p "Hey [PERSON_NAME] Yes, thank you very" at bounding box center [338, 434] width 162 height 11
